Goal: Check status: Check status

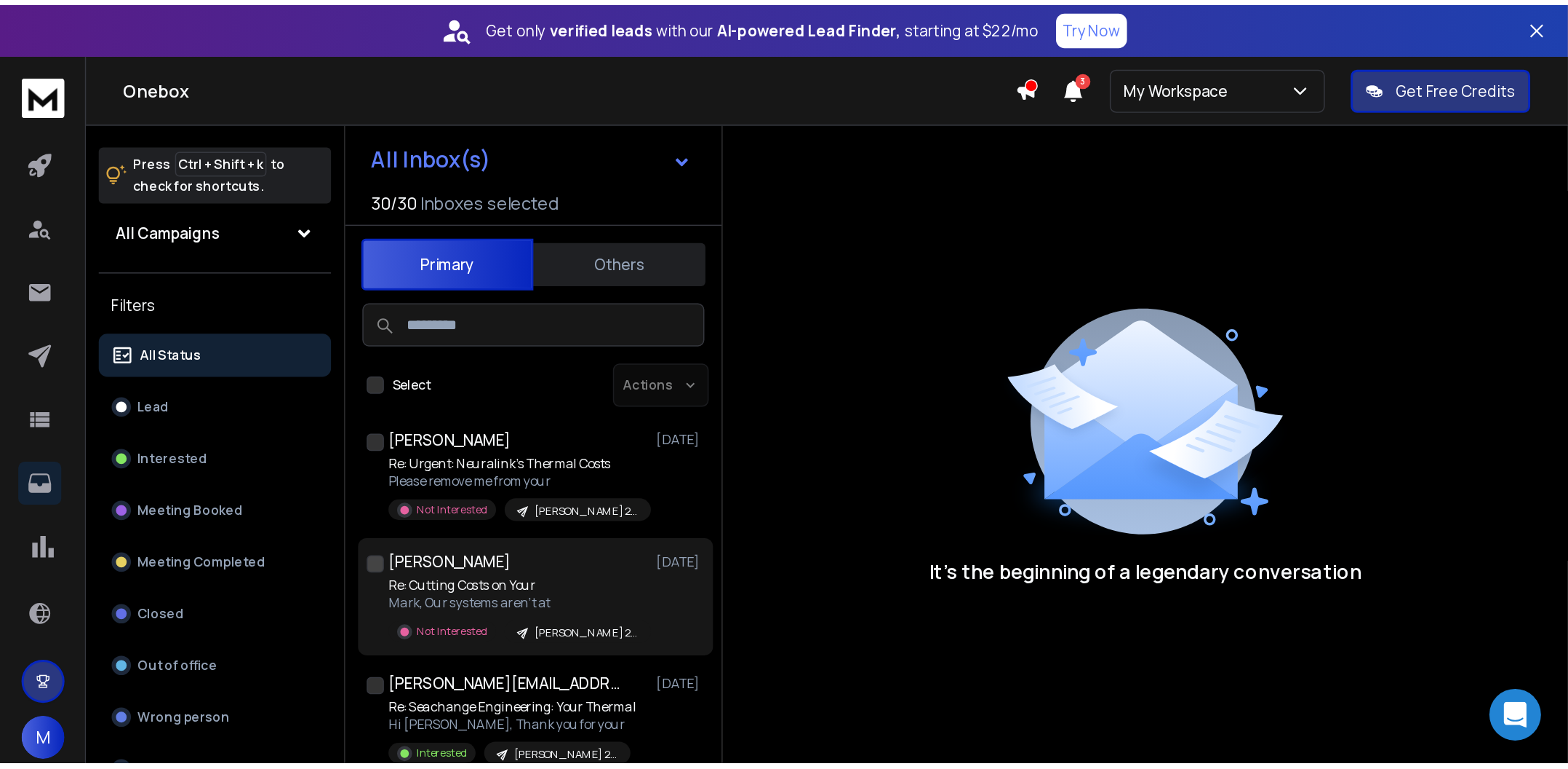
scroll to position [186, 0]
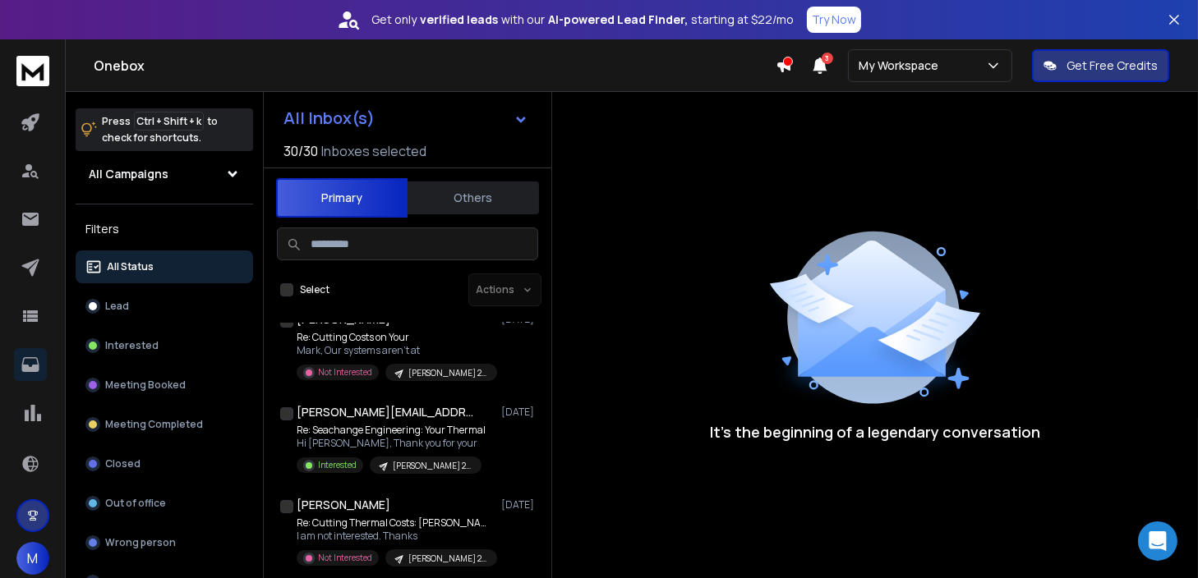
click at [487, 182] on button "Others" at bounding box center [473, 198] width 131 height 36
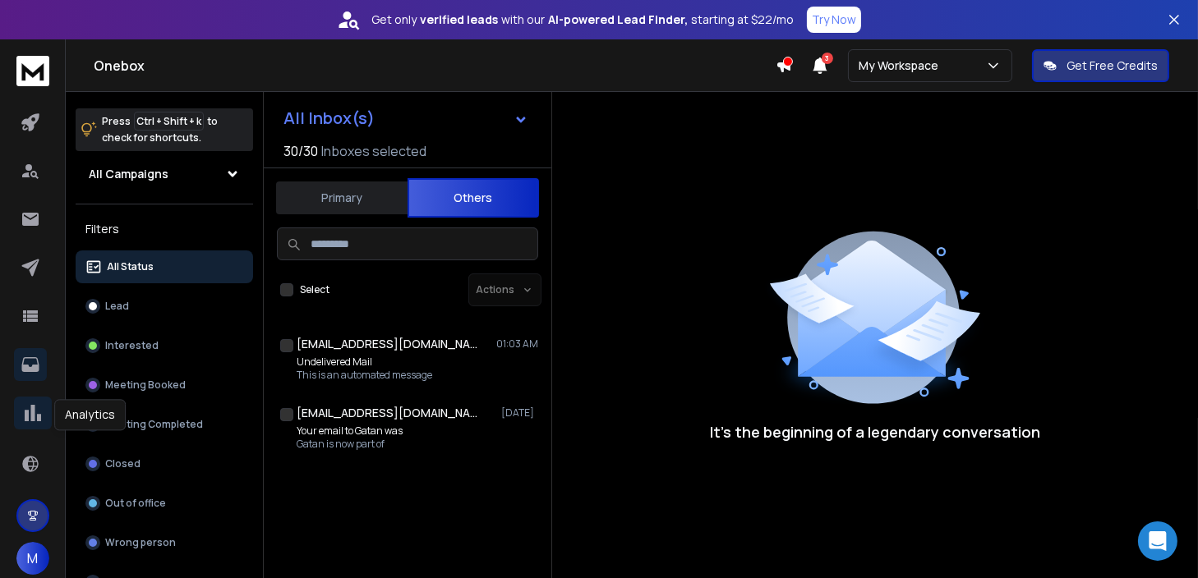
click at [30, 418] on icon at bounding box center [33, 413] width 25 height 25
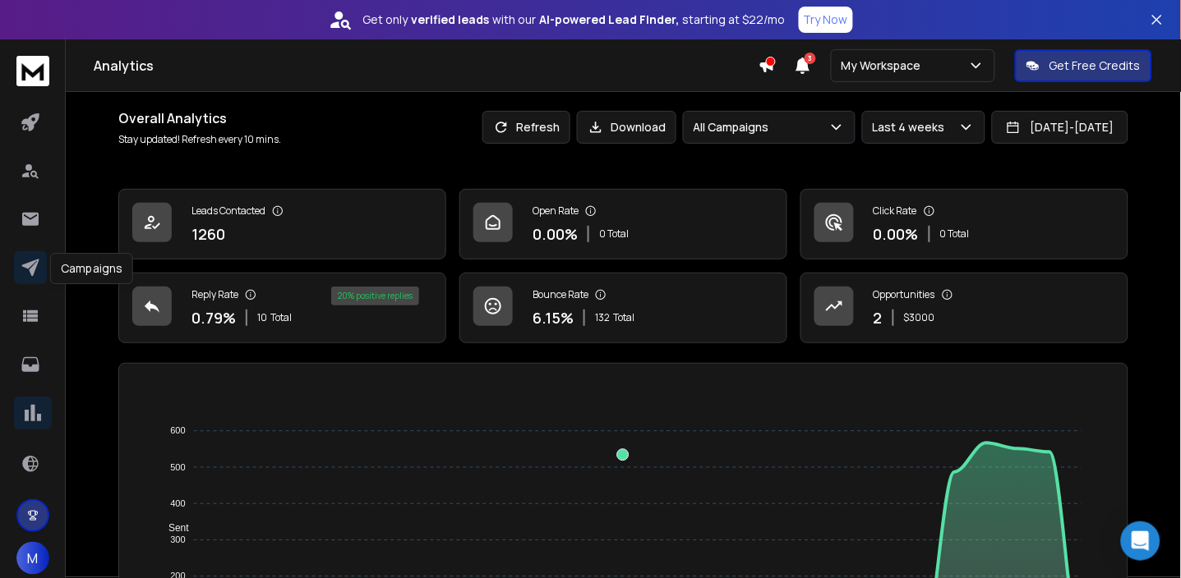
click at [34, 269] on icon at bounding box center [29, 267] width 17 height 17
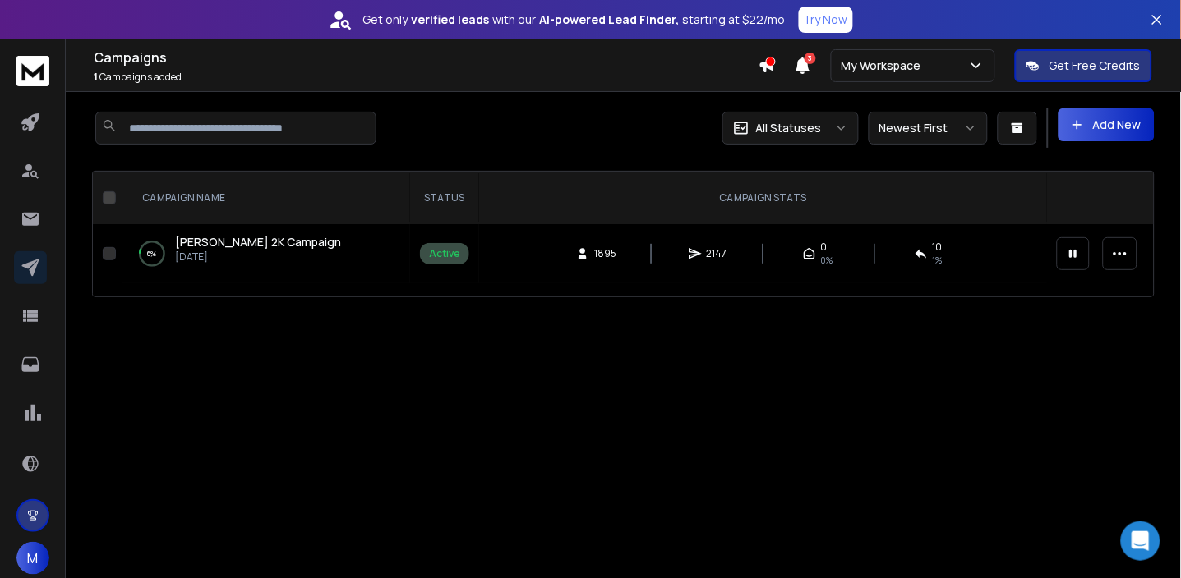
click at [274, 242] on span "[PERSON_NAME] 2K Campaign" at bounding box center [258, 242] width 166 height 16
